Goal: Task Accomplishment & Management: Manage account settings

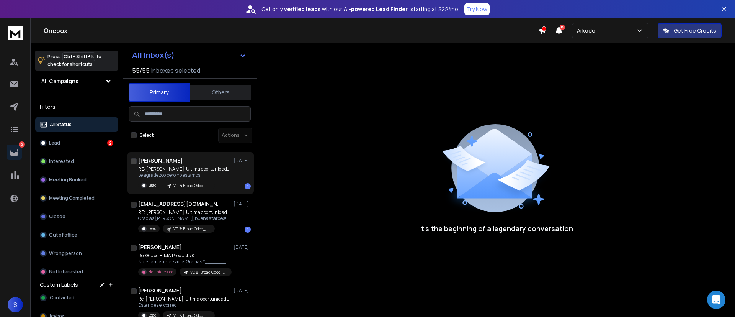
click at [180, 164] on div "[PERSON_NAME] [DATE]" at bounding box center [194, 161] width 113 height 8
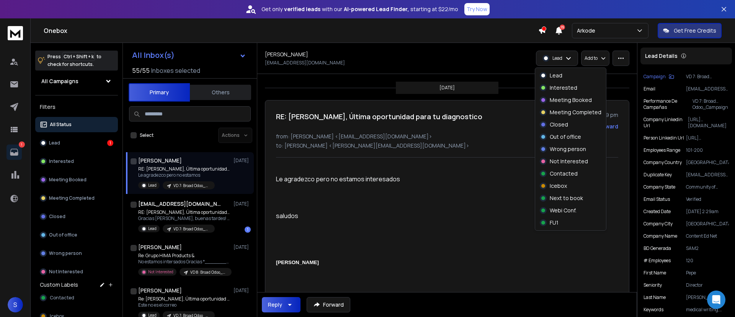
click at [545, 58] on div at bounding box center [546, 58] width 7 height 7
click at [545, 161] on span at bounding box center [543, 161] width 7 height 7
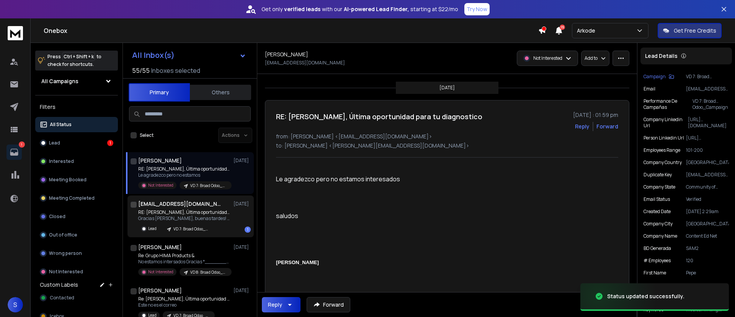
click at [241, 223] on div "RE: [PERSON_NAME], Última oportunidad para Gracias [PERSON_NAME], buenas tardes…" at bounding box center [194, 220] width 113 height 23
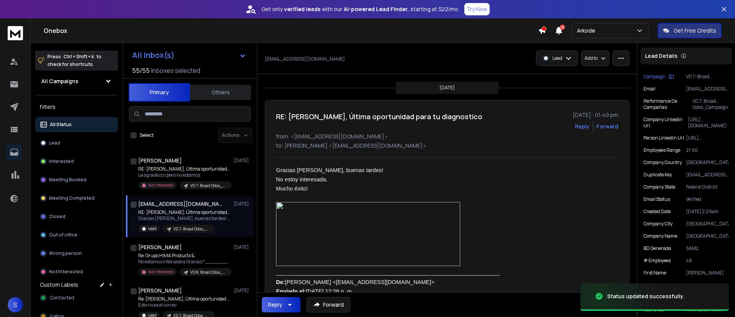
click at [554, 62] on div "Lead" at bounding box center [557, 58] width 41 height 15
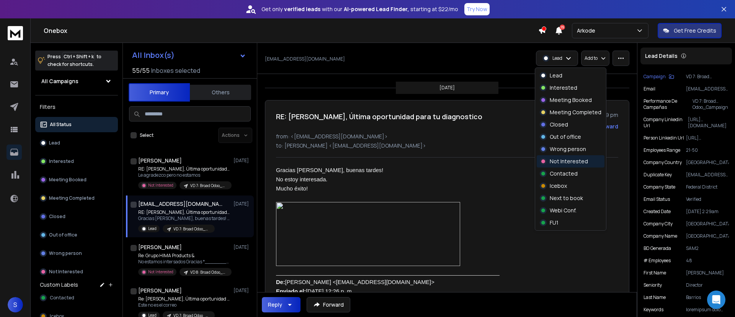
click at [549, 160] on div "Not Interested" at bounding box center [564, 161] width 48 height 8
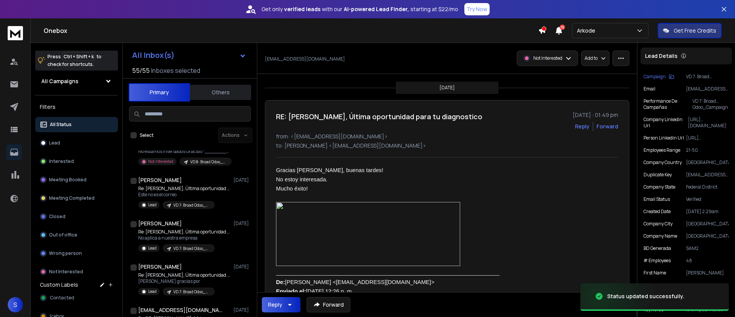
scroll to position [112, 0]
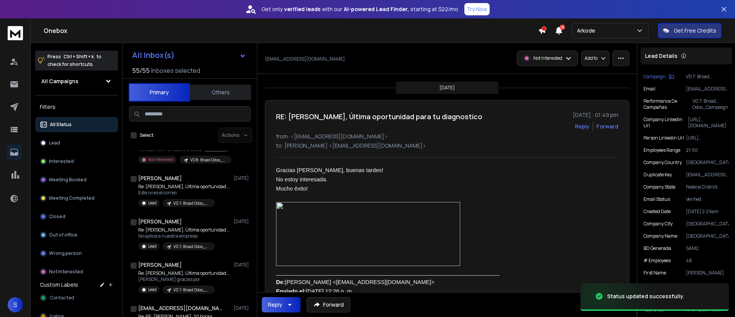
click at [237, 175] on p "[DATE]" at bounding box center [242, 178] width 17 height 6
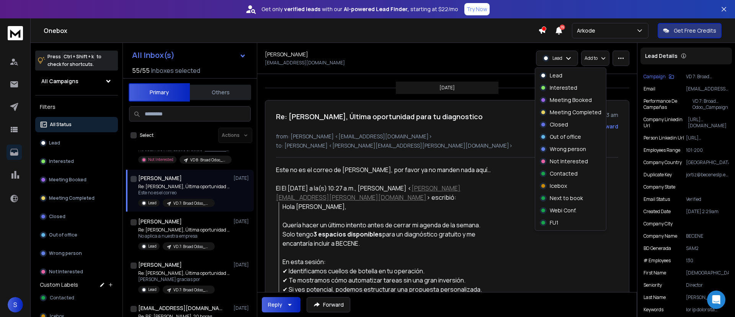
click at [560, 58] on p "Lead" at bounding box center [558, 58] width 10 height 6
click at [577, 165] on div "Not Interested" at bounding box center [571, 161] width 68 height 12
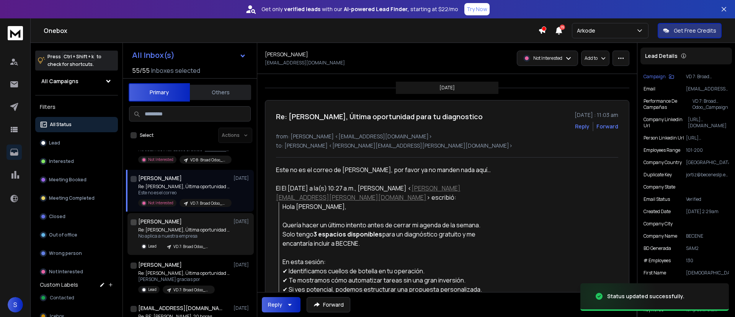
click at [201, 232] on p "Re: [PERSON_NAME], Última oportunidad para" at bounding box center [184, 230] width 92 height 6
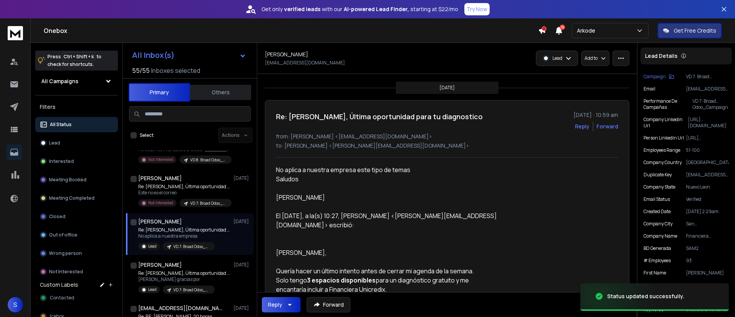
click at [553, 45] on div "[PERSON_NAME] [PERSON_NAME] [EMAIL_ADDRESS][DOMAIN_NAME] Lead Add to Lead Add to" at bounding box center [447, 58] width 380 height 31
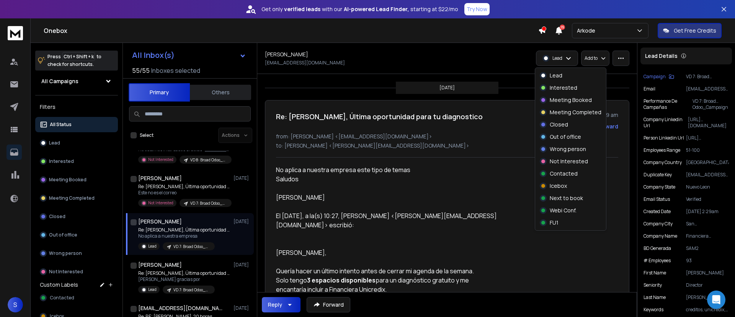
click at [554, 59] on p "Lead" at bounding box center [558, 58] width 10 height 6
click at [557, 165] on div "Not Interested" at bounding box center [571, 161] width 68 height 12
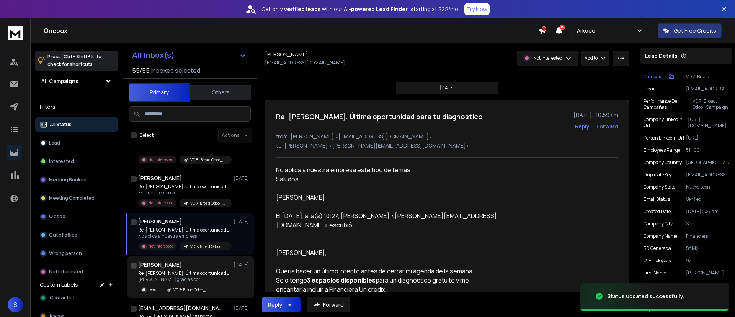
click at [217, 266] on div "[PERSON_NAME] [DATE]" at bounding box center [194, 265] width 113 height 8
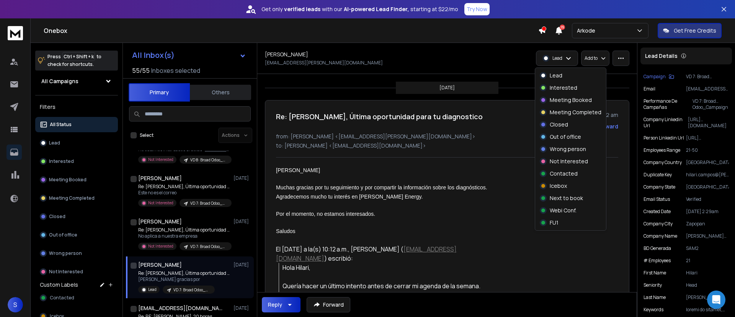
click at [559, 58] on p "Lead" at bounding box center [558, 58] width 10 height 6
click at [573, 161] on p "Not Interested" at bounding box center [569, 161] width 38 height 8
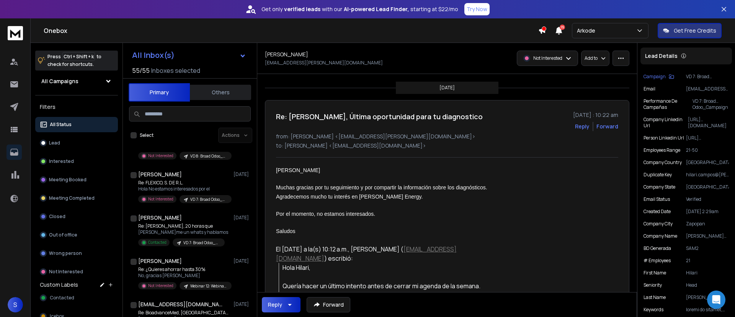
scroll to position [550, 0]
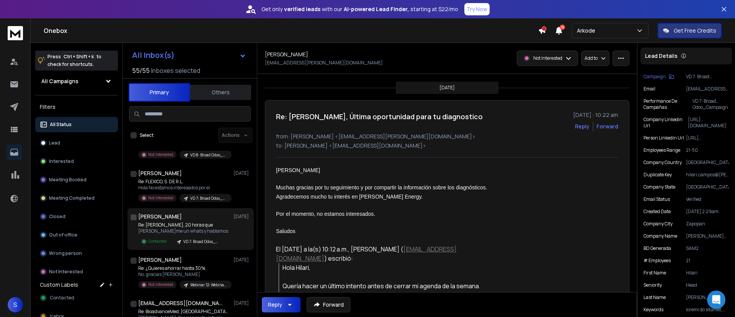
click at [203, 234] on div "Re: [PERSON_NAME], 20 horas que [PERSON_NAME]me un whats y hablamos Contacted V…" at bounding box center [183, 233] width 90 height 23
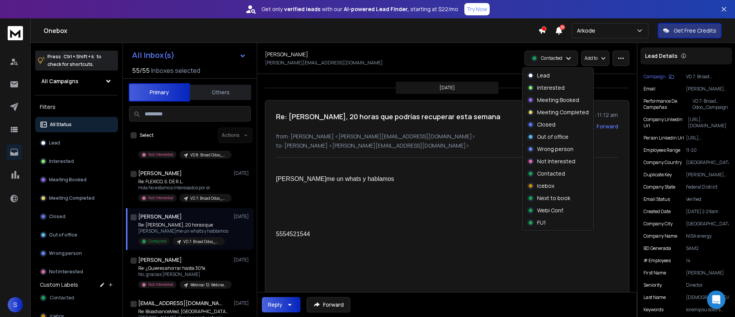
click at [557, 60] on p "Contacted" at bounding box center [551, 58] width 21 height 6
click at [551, 87] on p "Interested" at bounding box center [551, 88] width 28 height 8
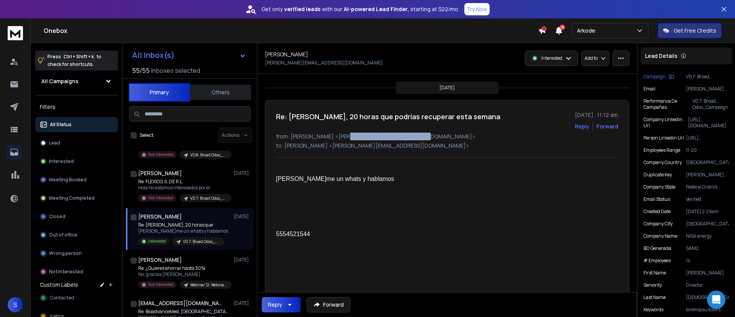
drag, startPoint x: 342, startPoint y: 136, endPoint x: 418, endPoint y: 134, distance: 75.5
click at [418, 134] on p "from: [PERSON_NAME] <[PERSON_NAME][EMAIL_ADDRESS][DOMAIN_NAME]>" at bounding box center [447, 137] width 342 height 8
copy p "[PERSON_NAME][EMAIL_ADDRESS][DOMAIN_NAME]"
click at [393, 138] on p "from: [PERSON_NAME] <[PERSON_NAME][EMAIL_ADDRESS][DOMAIN_NAME]>" at bounding box center [447, 137] width 342 height 8
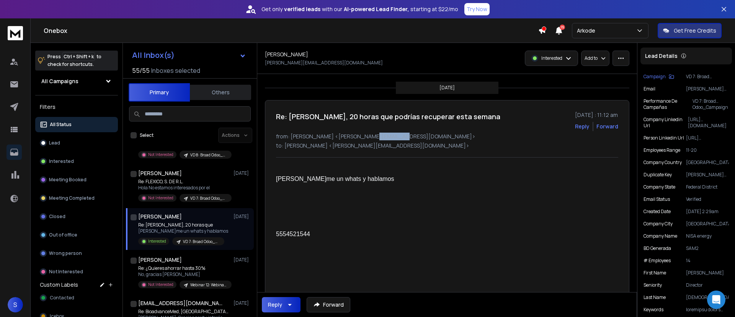
drag, startPoint x: 368, startPoint y: 136, endPoint x: 396, endPoint y: 139, distance: 27.7
click at [396, 139] on p "from: [PERSON_NAME] <[PERSON_NAME][EMAIL_ADDRESS][DOMAIN_NAME]>" at bounding box center [447, 137] width 342 height 8
copy p "nisaenergy"
